Goal: Task Accomplishment & Management: Use online tool/utility

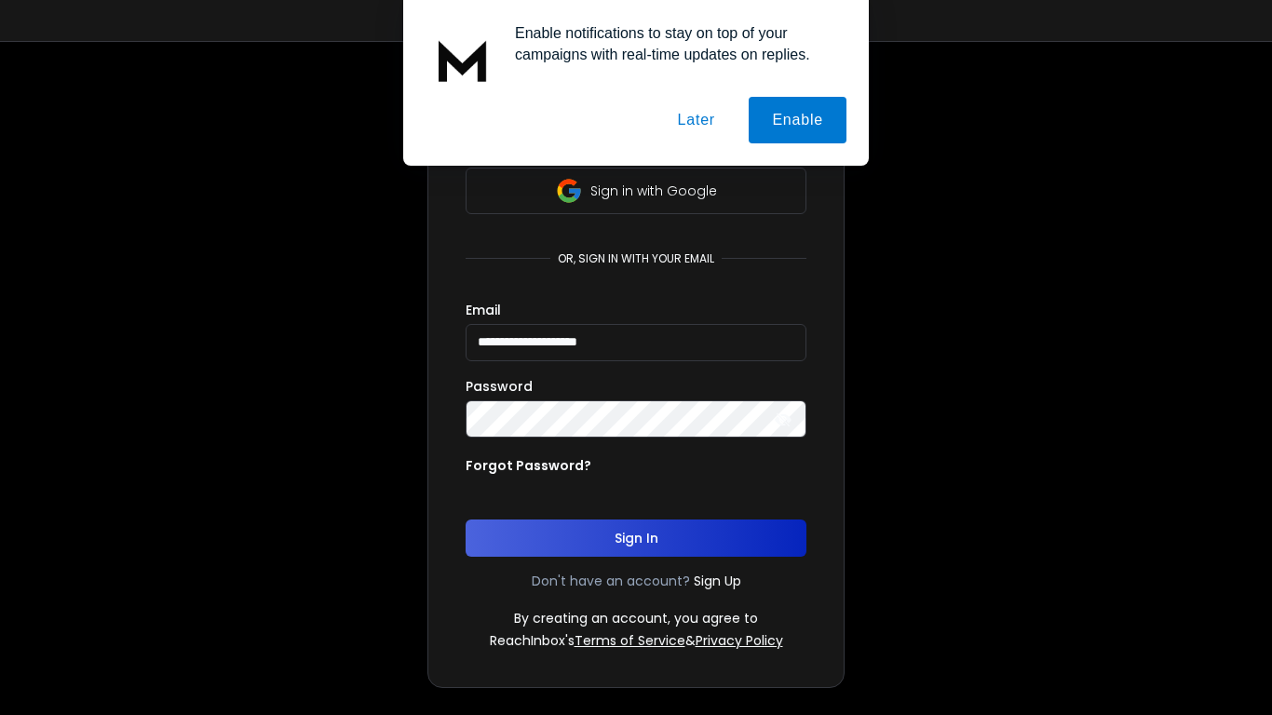
type input "**********"
click at [636, 537] on button "Sign In" at bounding box center [635, 537] width 341 height 37
